Goal: Navigation & Orientation: Find specific page/section

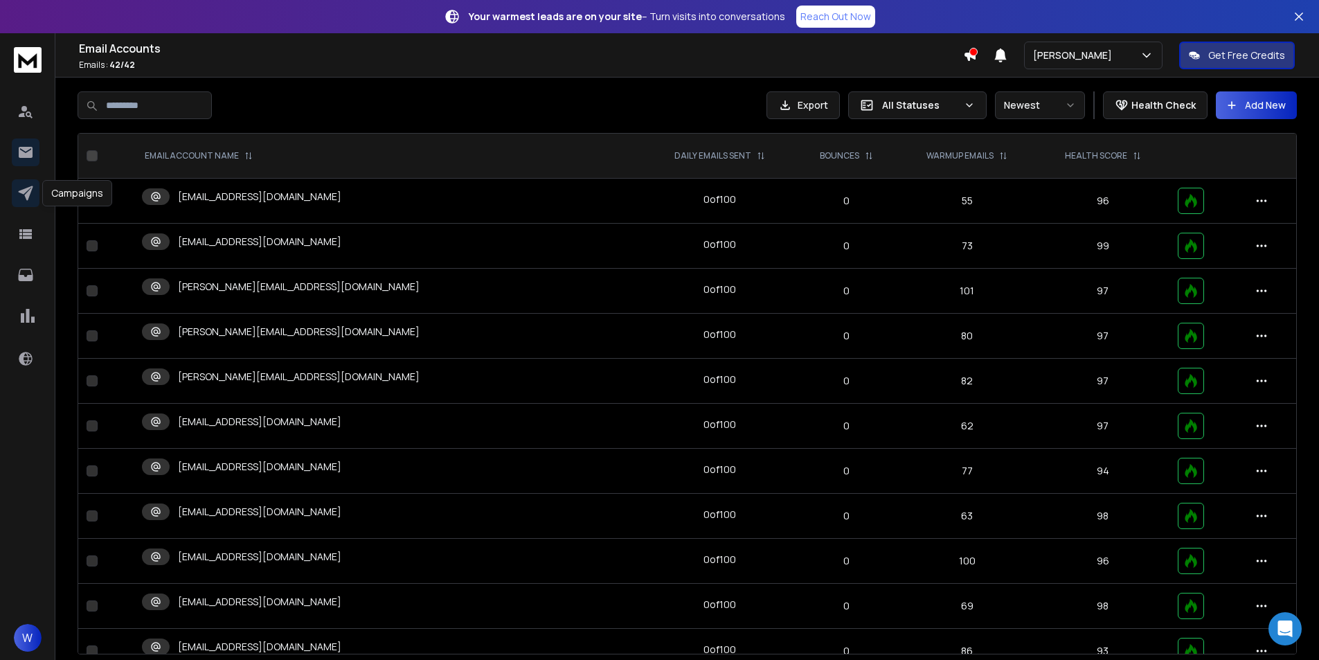
click at [26, 194] on icon at bounding box center [25, 193] width 15 height 15
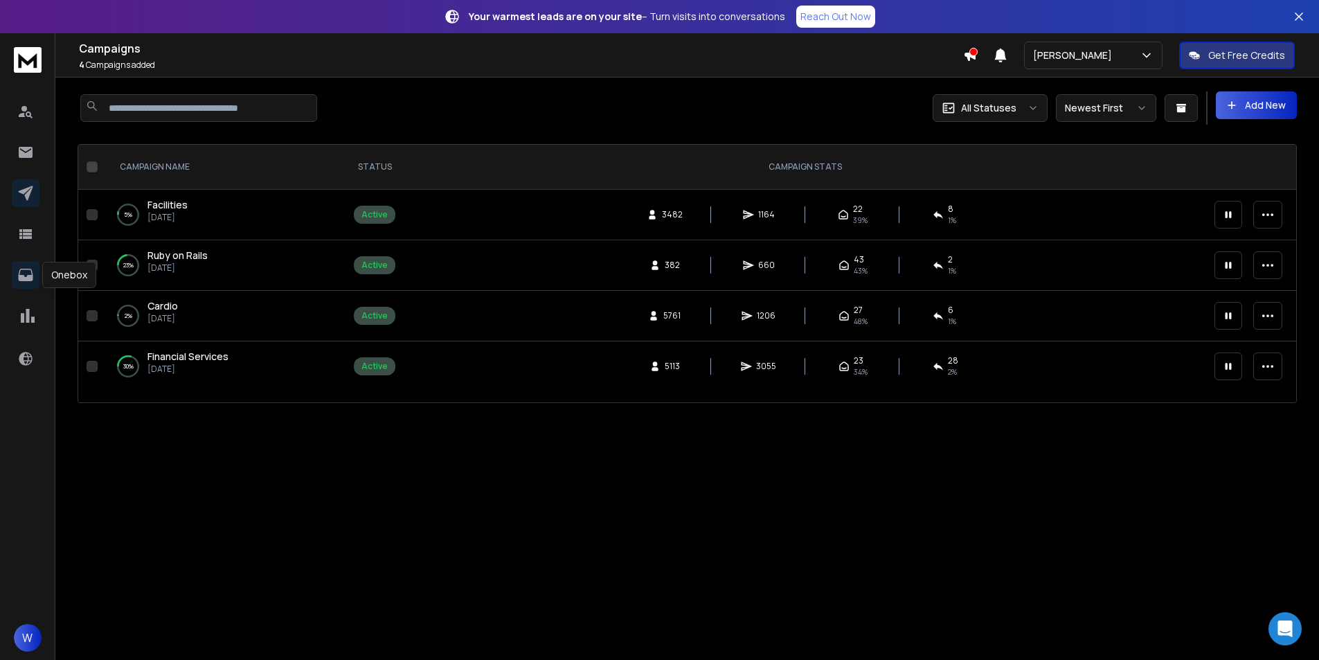
click at [15, 276] on link at bounding box center [26, 275] width 28 height 28
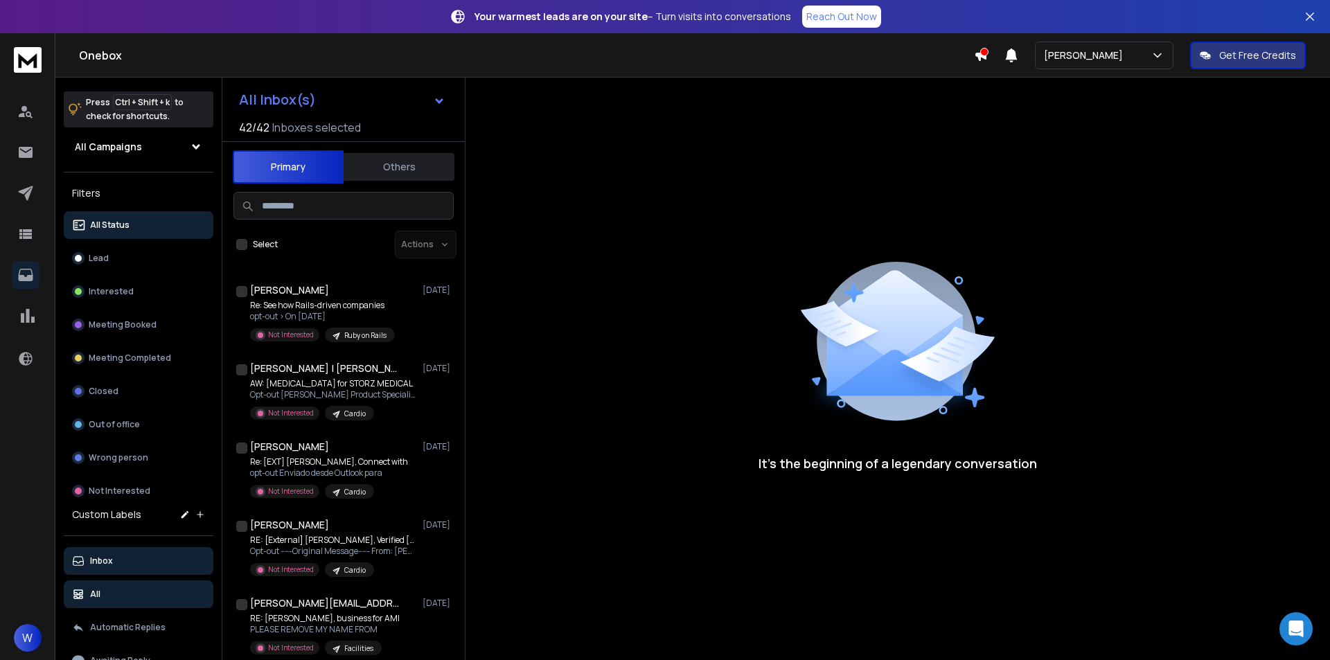
click at [133, 589] on button "All" at bounding box center [139, 594] width 150 height 28
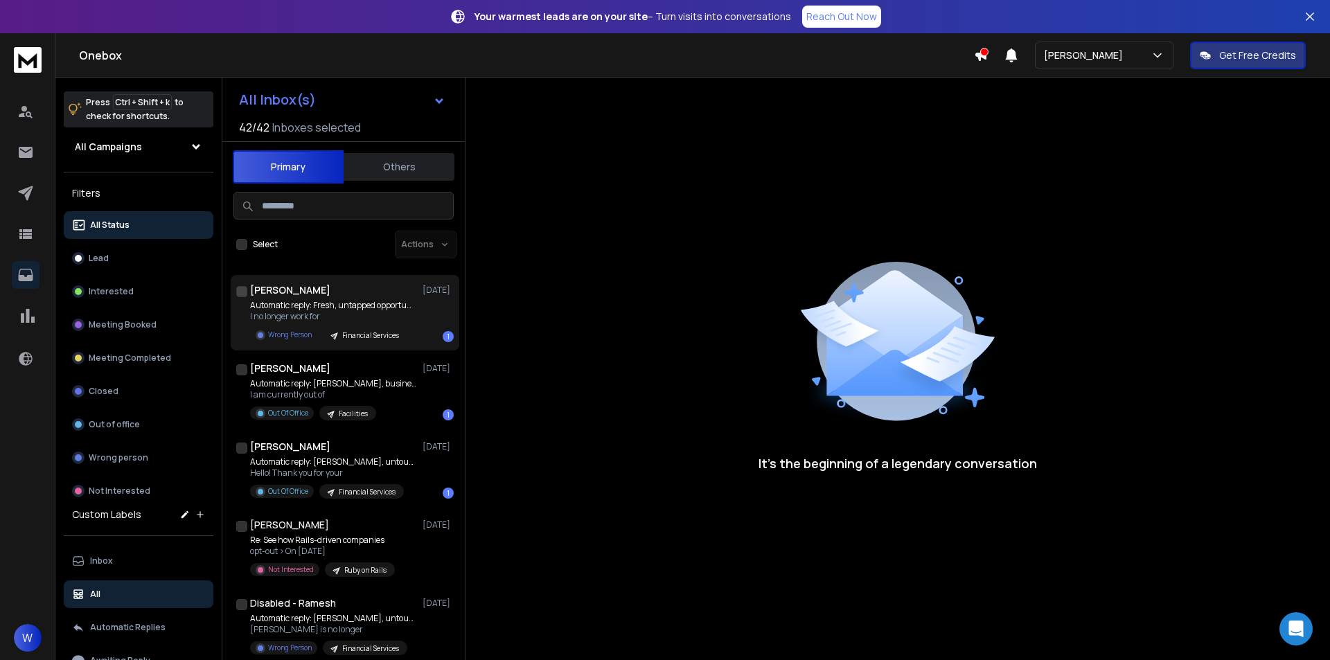
click at [349, 309] on p "Automatic reply: Fresh, untapped opportunities" at bounding box center [333, 305] width 166 height 11
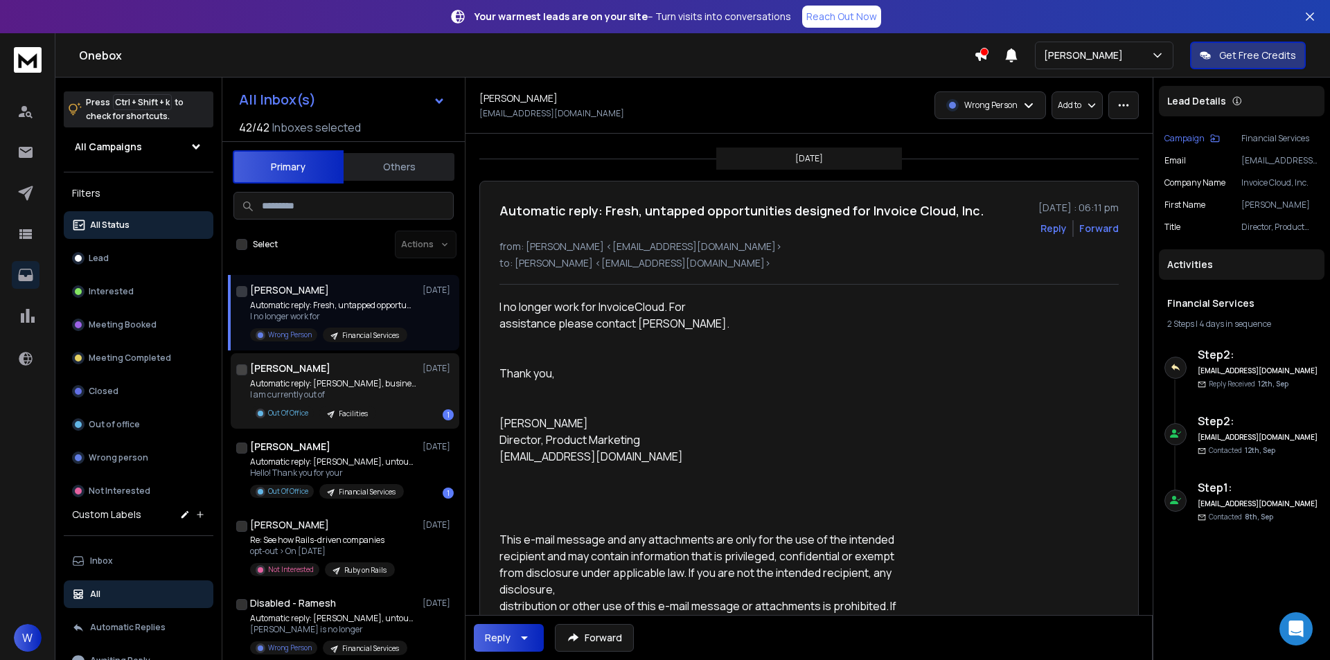
click at [352, 396] on p "I am currently out of" at bounding box center [333, 394] width 166 height 11
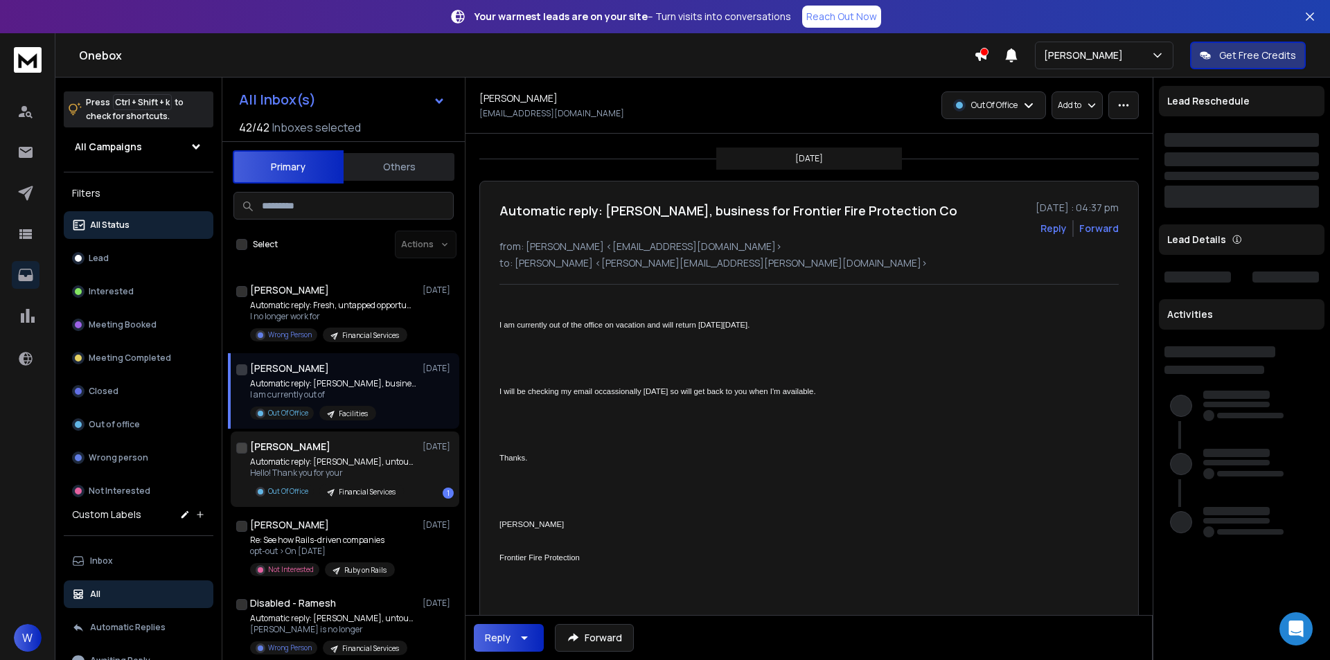
click at [343, 467] on p "Automatic reply: [PERSON_NAME], untouched prospects" at bounding box center [333, 461] width 166 height 11
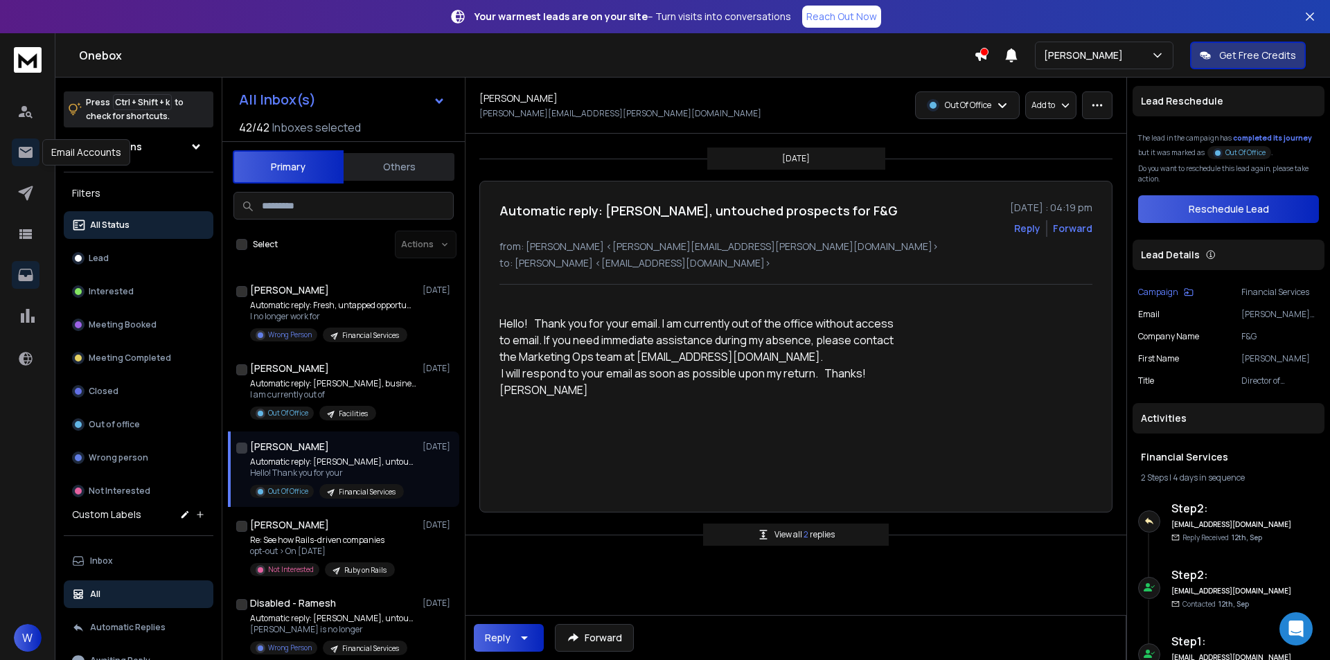
click at [20, 153] on icon at bounding box center [26, 152] width 14 height 11
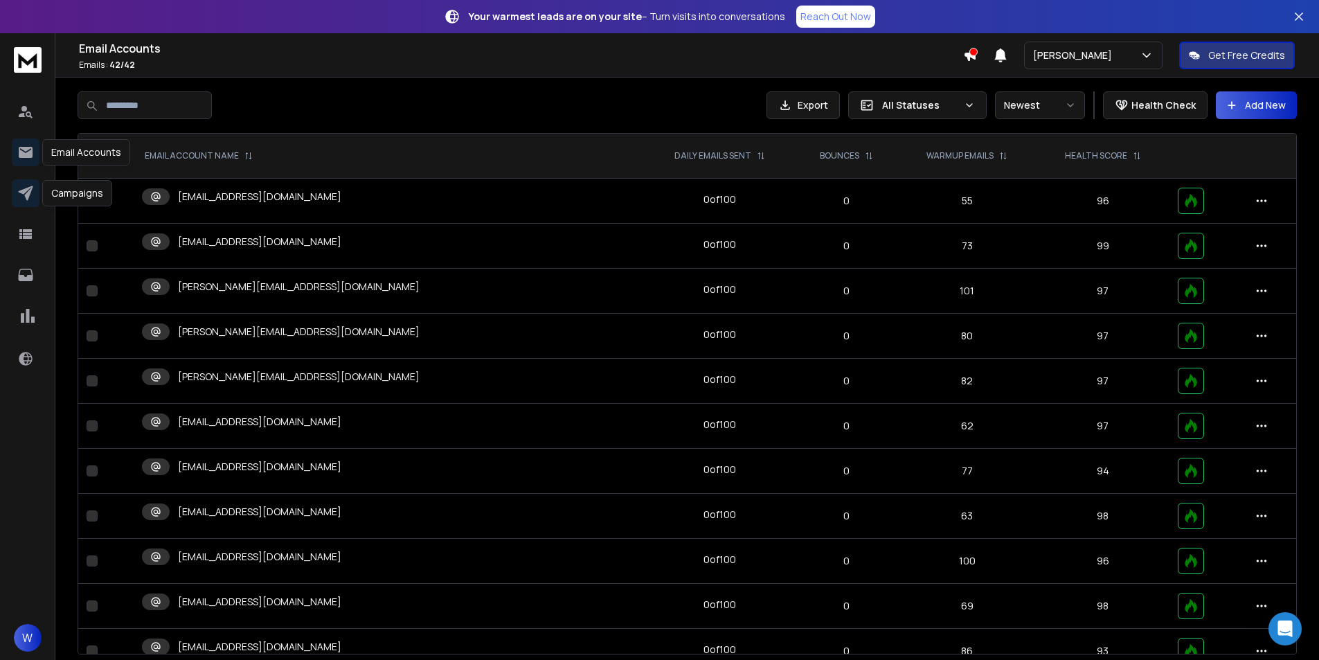
click at [24, 195] on icon at bounding box center [25, 193] width 15 height 15
